Goal: Navigation & Orientation: Find specific page/section

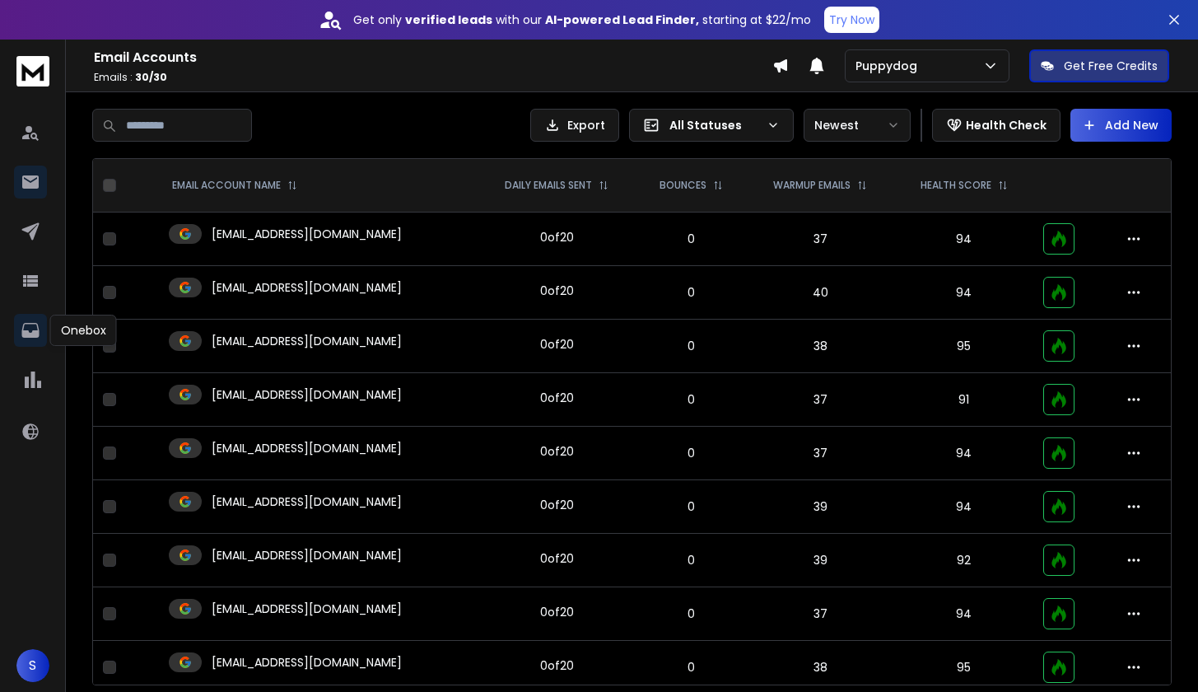
click at [30, 329] on icon at bounding box center [31, 330] width 20 height 20
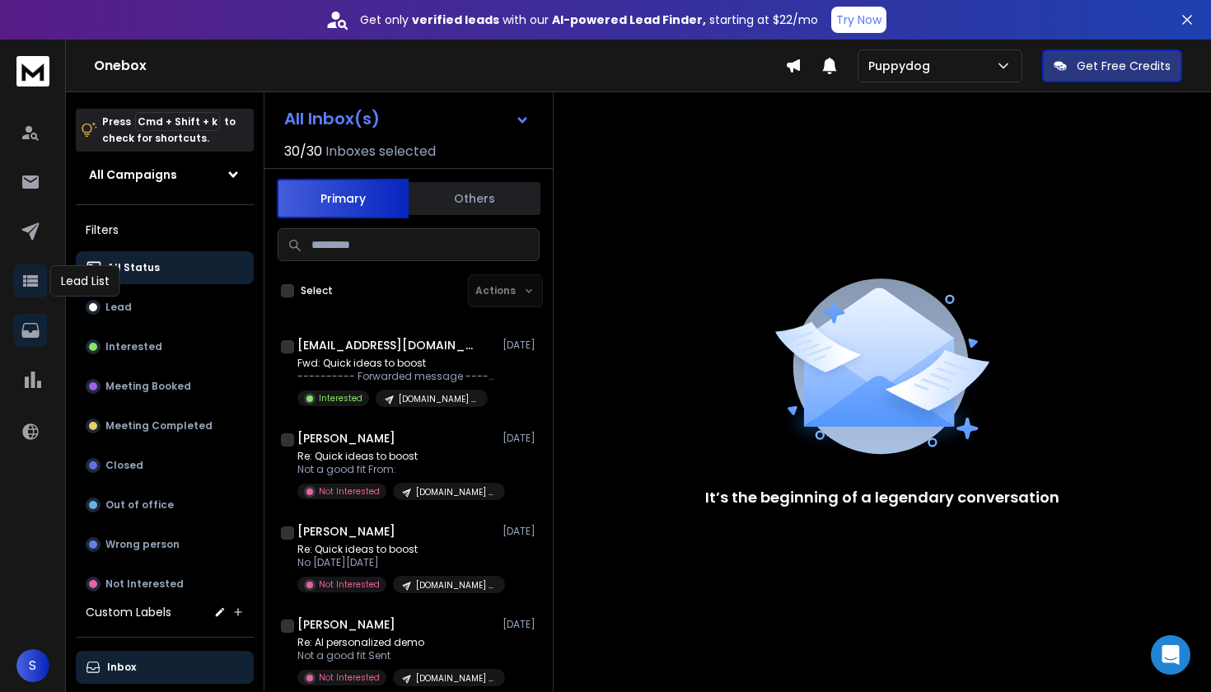
click at [36, 285] on icon at bounding box center [30, 281] width 15 height 12
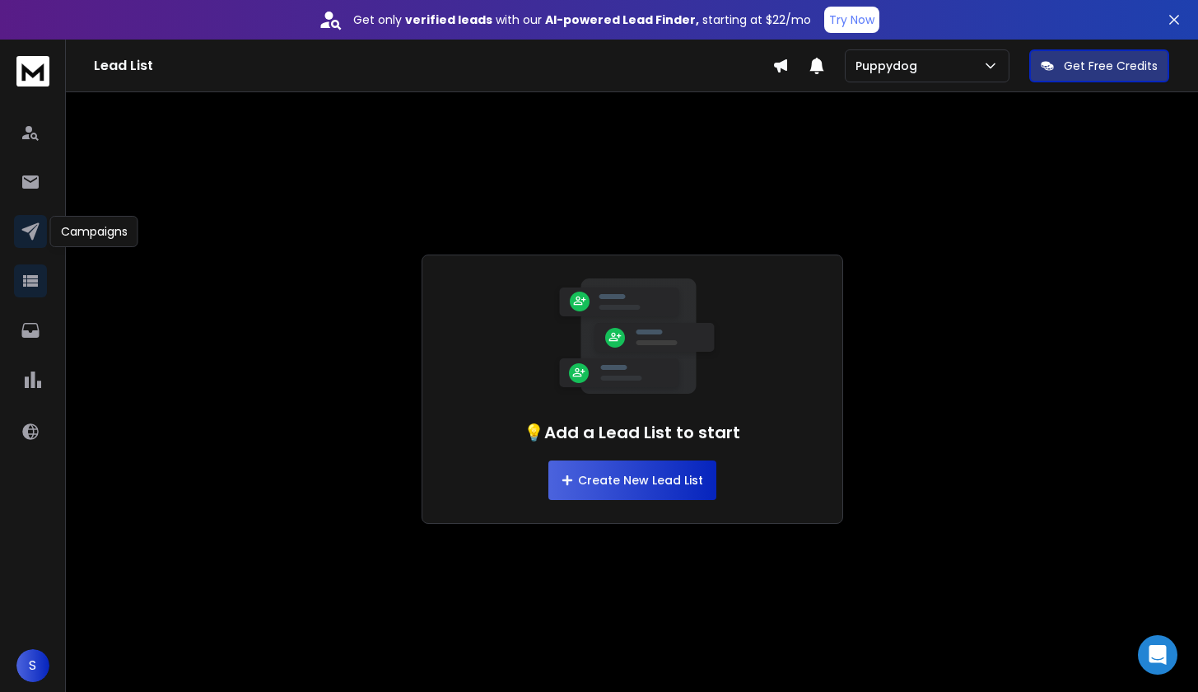
click at [37, 229] on icon at bounding box center [31, 232] width 20 height 20
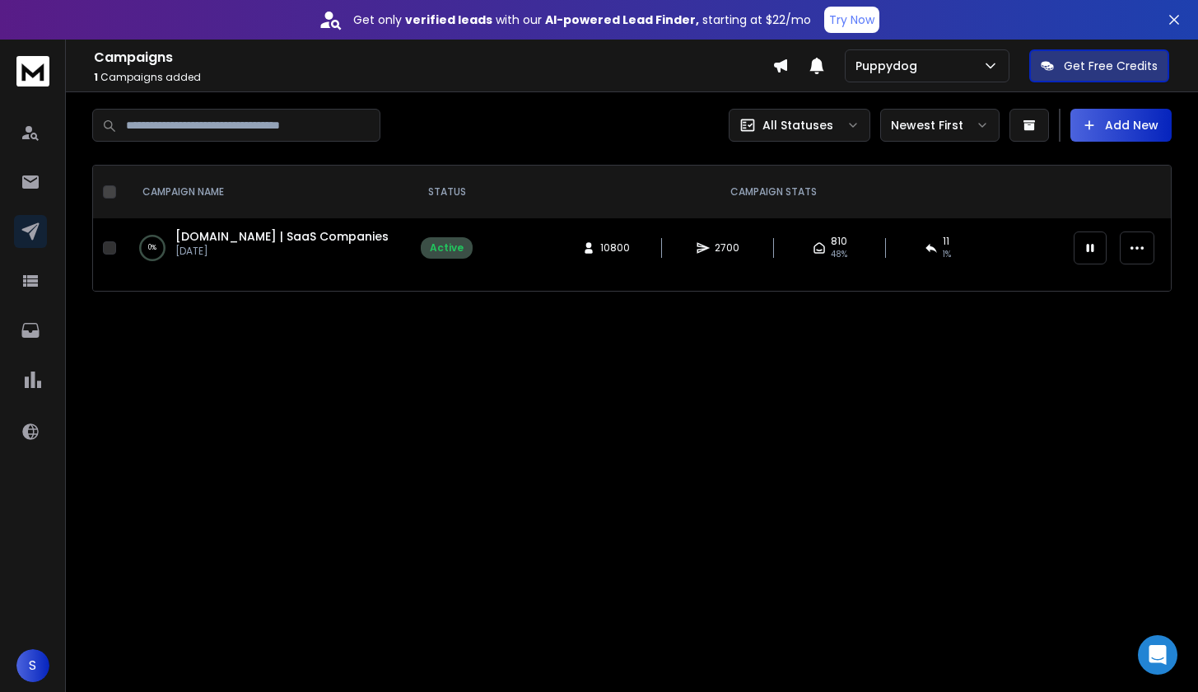
click at [586, 259] on div "10800 2700 810 48 % 11 1 %" at bounding box center [774, 248] width 412 height 26
